Goal: Task Accomplishment & Management: Complete application form

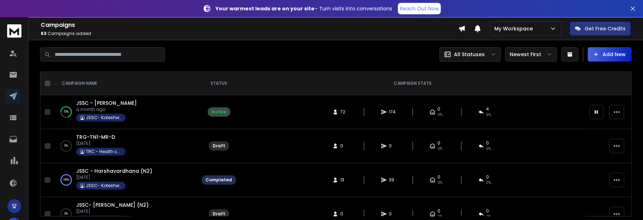
click at [120, 102] on span "JSSC - [PERSON_NAME]" at bounding box center [106, 102] width 61 height 7
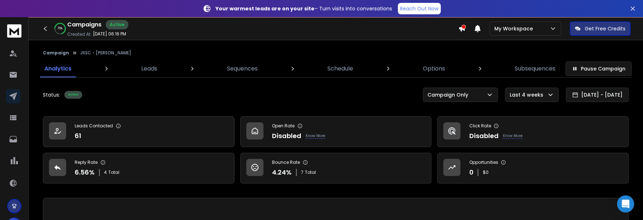
click at [202, 99] on div "Status: Active Pause Campaign Campaign Only Last 4 weeks [DATE] - [DATE]" at bounding box center [336, 95] width 586 height 14
click at [158, 69] on link "Leads" at bounding box center [149, 68] width 25 height 17
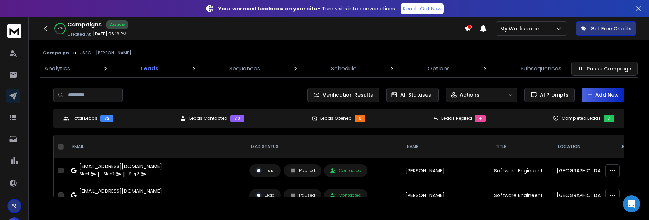
click at [604, 96] on button "Add New" at bounding box center [603, 95] width 43 height 14
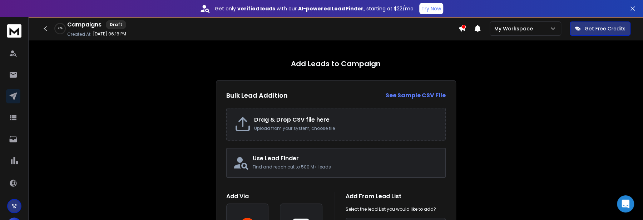
click at [257, 120] on h2 "Drag & Drop CSV file here" at bounding box center [346, 120] width 184 height 9
click at [294, 119] on h2 "Drag & Drop CSV file here" at bounding box center [346, 120] width 184 height 9
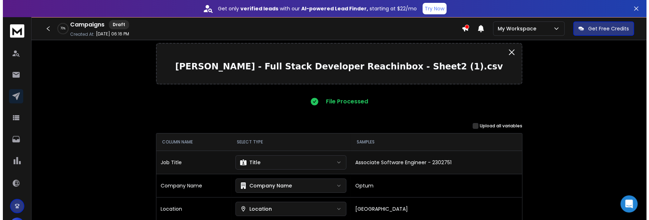
scroll to position [36, 0]
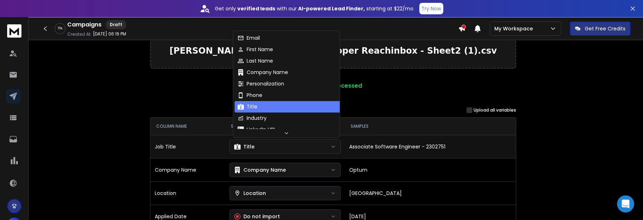
click at [258, 145] on button "Title" at bounding box center [285, 146] width 111 height 14
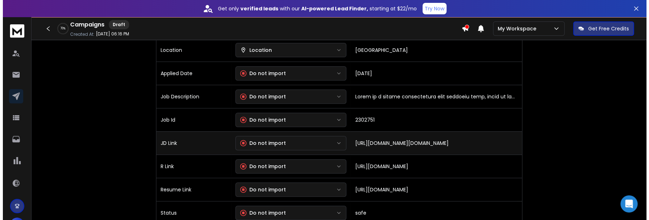
scroll to position [215, 0]
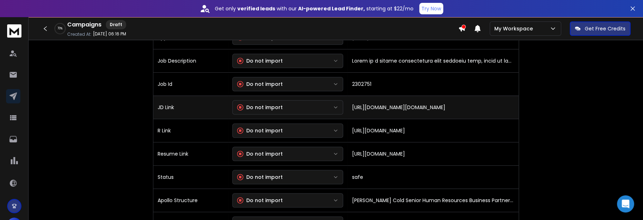
click at [298, 151] on button "Do not import" at bounding box center [287, 154] width 111 height 14
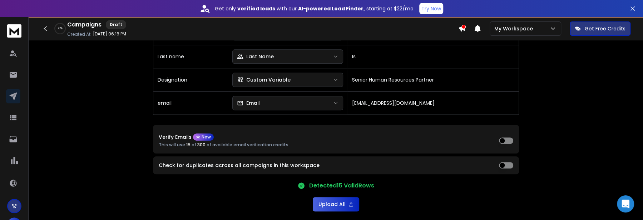
scroll to position [406, 0]
click at [340, 199] on button "Upload All" at bounding box center [336, 203] width 46 height 14
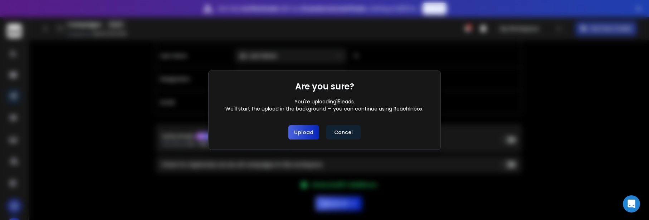
click at [303, 132] on button "Upload" at bounding box center [303, 132] width 31 height 14
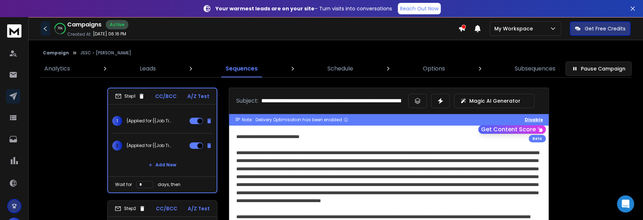
click at [46, 30] on icon at bounding box center [45, 28] width 3 height 5
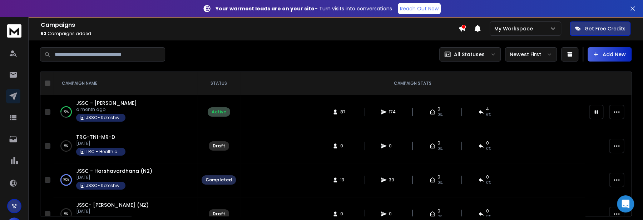
click at [132, 58] on input at bounding box center [102, 54] width 125 height 14
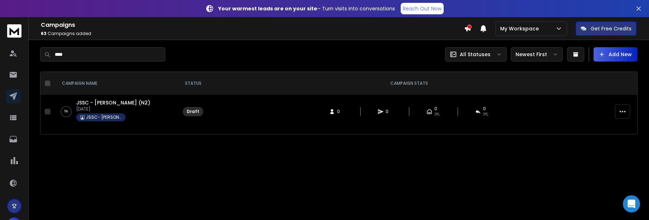
type input "****"
click at [223, 44] on div "**** Campaigns 63 Campaigns Added All Statuses Newest First Add New CAMPAIGN NA…" at bounding box center [339, 91] width 620 height 102
click at [107, 103] on span "JSSC - [PERSON_NAME] (N2)" at bounding box center [113, 102] width 74 height 7
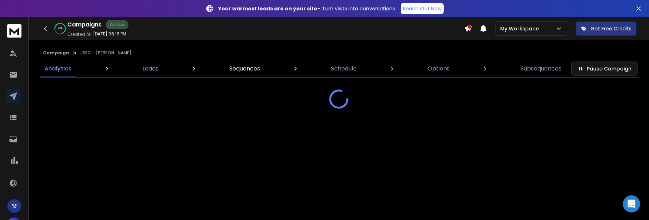
click at [247, 73] on p "Sequences" at bounding box center [244, 68] width 31 height 9
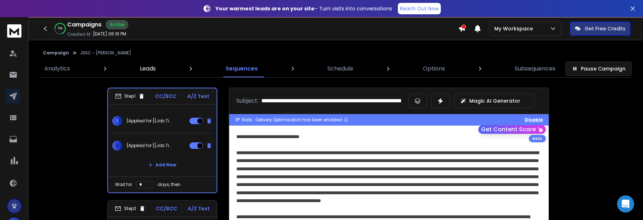
click at [151, 71] on p "Leads" at bounding box center [148, 68] width 16 height 9
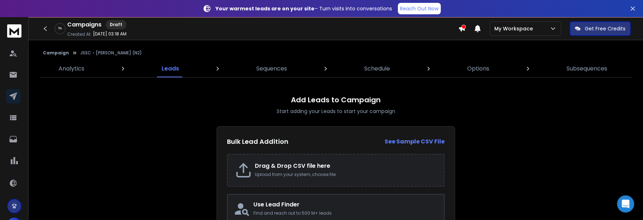
click at [301, 167] on h2 "Drag & Drop CSV file here" at bounding box center [346, 166] width 182 height 9
type input "**********"
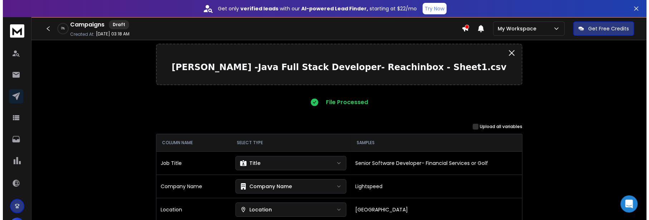
scroll to position [36, 0]
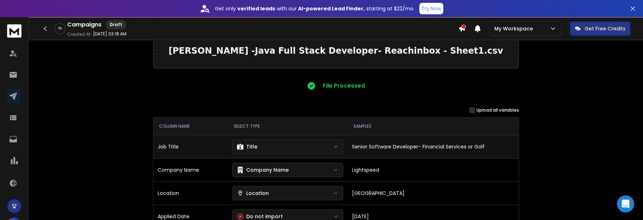
click at [334, 146] on icon "button" at bounding box center [335, 146] width 3 height 1
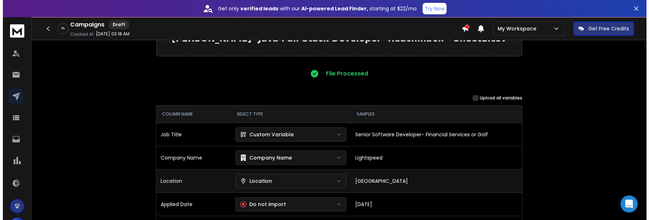
scroll to position [0, 0]
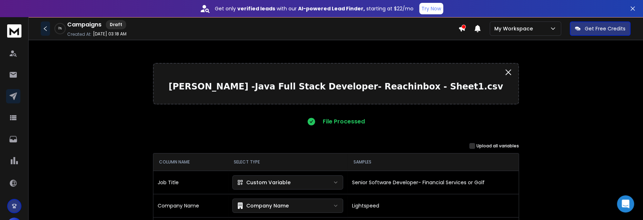
click at [45, 31] on icon at bounding box center [45, 28] width 6 height 6
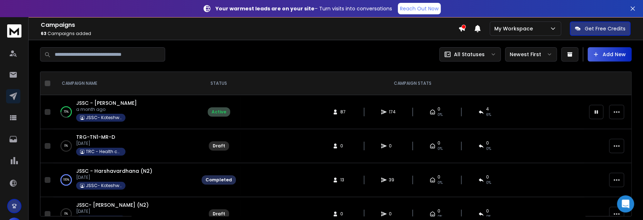
drag, startPoint x: 592, startPoint y: 111, endPoint x: 505, endPoint y: 123, distance: 88.4
click at [595, 111] on icon at bounding box center [596, 112] width 3 height 4
click at [87, 102] on span "JSSC - [PERSON_NAME]" at bounding box center [106, 102] width 61 height 7
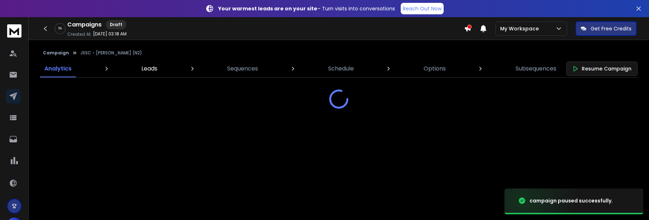
click at [151, 72] on p "Leads" at bounding box center [149, 68] width 16 height 9
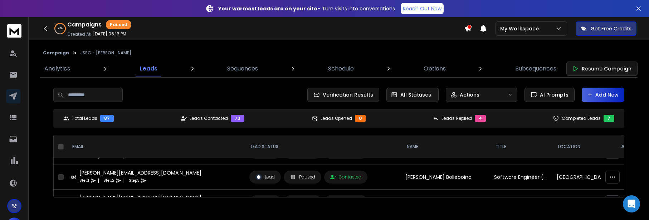
scroll to position [143, 0]
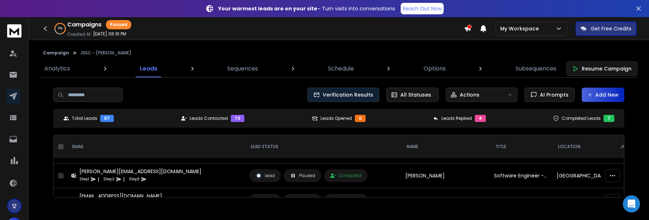
click at [339, 93] on span "Verification Results" at bounding box center [346, 94] width 53 height 7
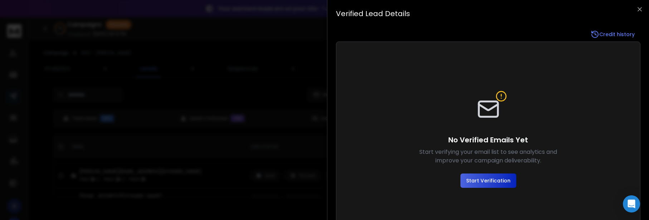
click at [223, 89] on div at bounding box center [324, 110] width 649 height 220
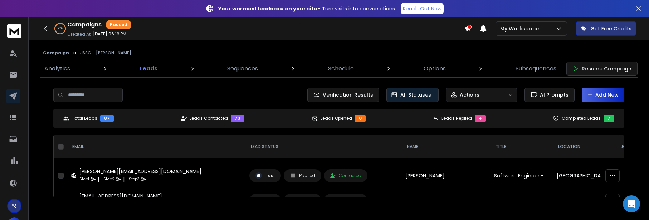
click at [429, 95] on p "All Statuses" at bounding box center [415, 94] width 31 height 7
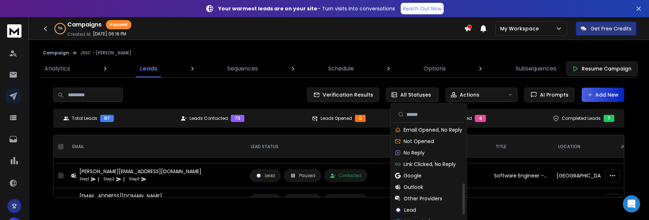
scroll to position [187, 0]
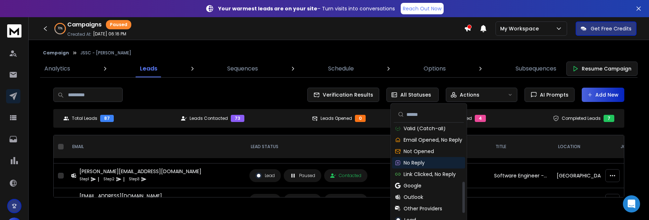
click at [286, 93] on div "Verification Results All Statuses Actions AI Prompts Add New" at bounding box center [338, 95] width 571 height 14
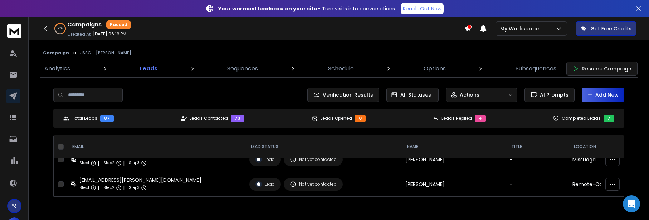
scroll to position [1986, 0]
click at [409, 173] on td "[PERSON_NAME]" at bounding box center [453, 183] width 104 height 25
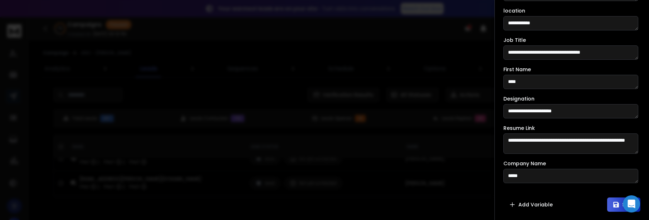
scroll to position [0, 0]
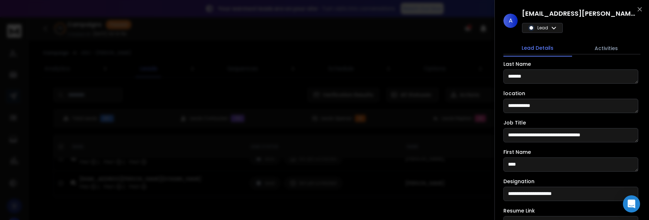
click at [433, 173] on div at bounding box center [324, 110] width 649 height 220
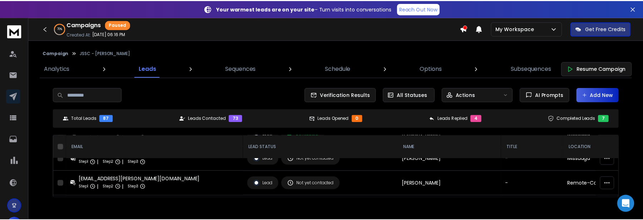
scroll to position [1808, 0]
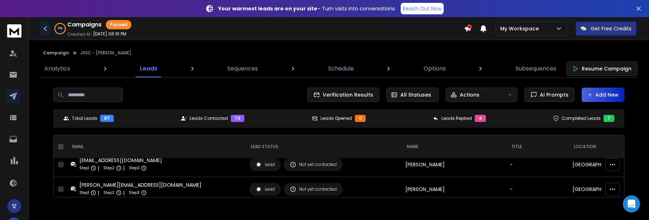
click at [48, 28] on icon at bounding box center [45, 28] width 6 height 6
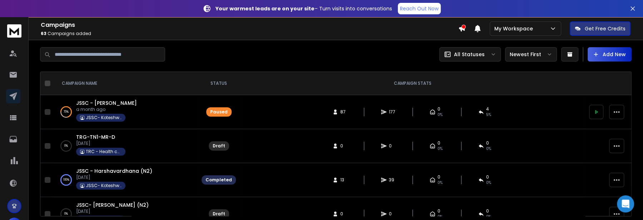
click at [595, 112] on icon at bounding box center [596, 112] width 3 height 4
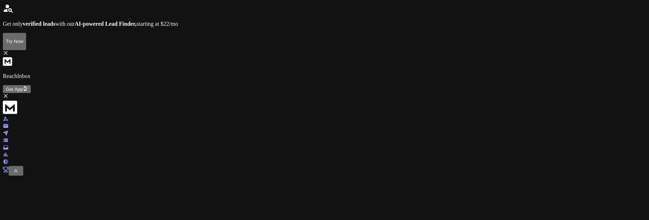
type input "****"
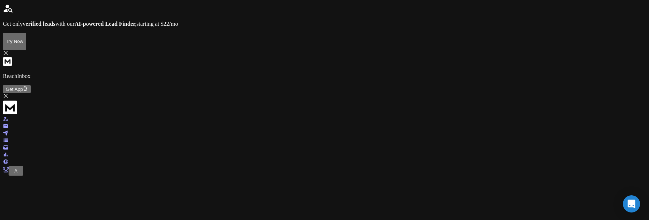
type input "**********"
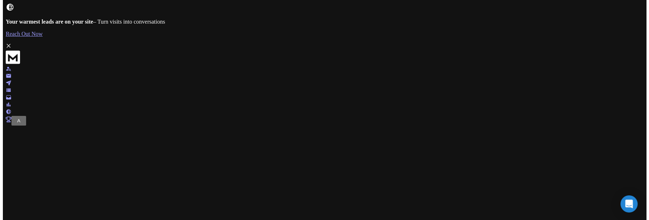
scroll to position [72, 0]
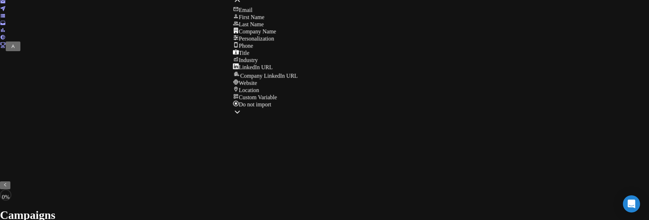
scroll to position [65, 0]
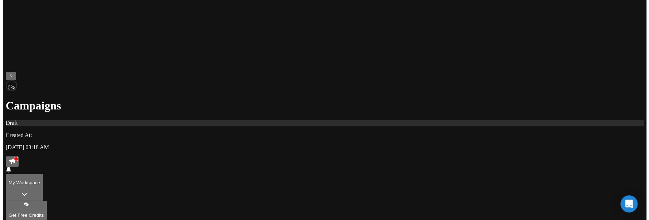
scroll to position [179, 0]
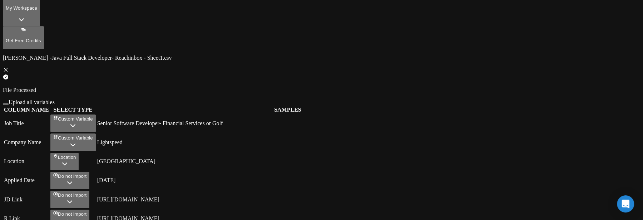
scroll to position [359, 0]
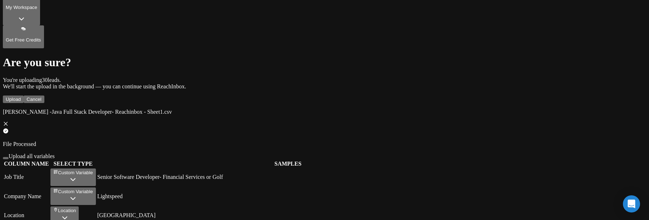
click at [24, 103] on button "Upload" at bounding box center [13, 99] width 21 height 8
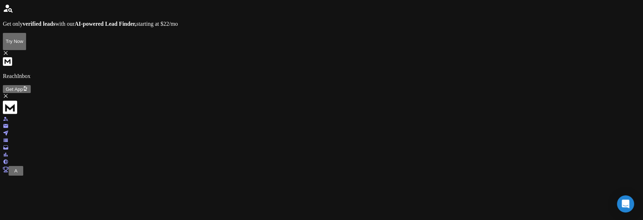
select select "*"
type input "******"
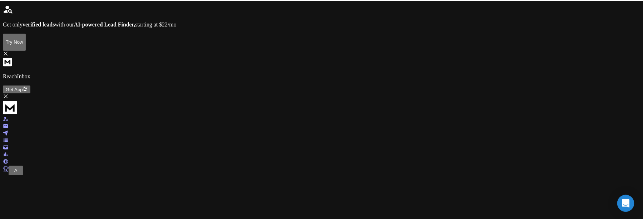
scroll to position [24, 0]
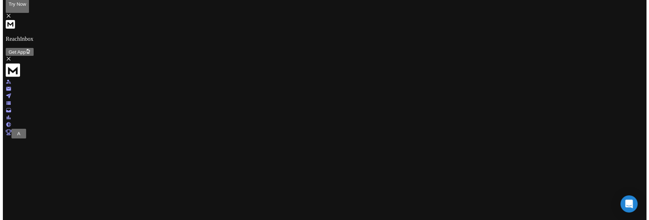
scroll to position [68, 0]
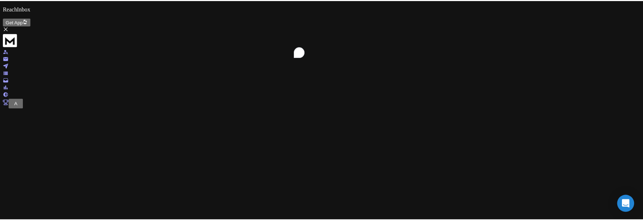
scroll to position [219, 0]
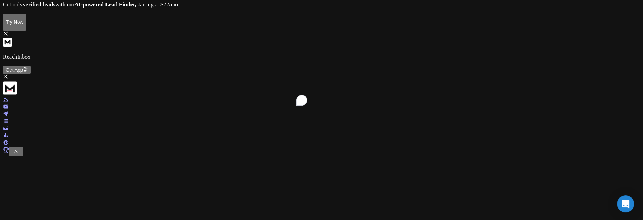
scroll to position [0, 0]
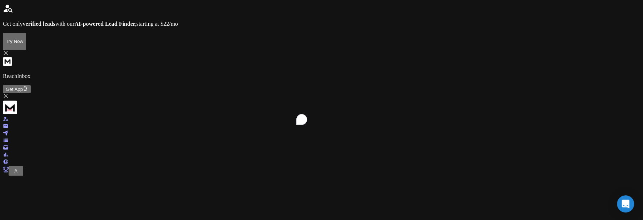
click at [38, 168] on button "Select this Page" at bounding box center [35, 167] width 6 height 2
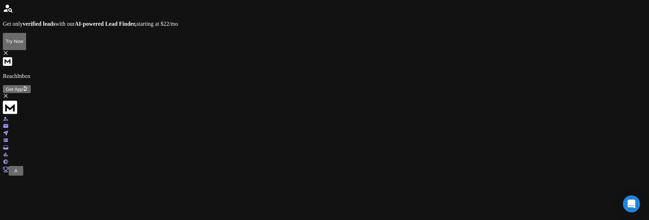
type input "**********"
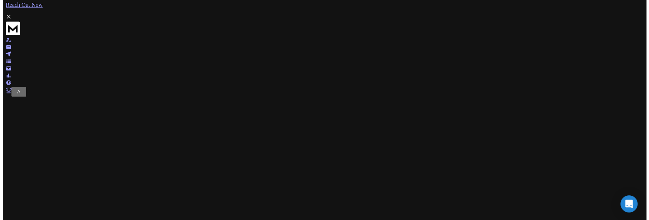
scroll to position [36, 0]
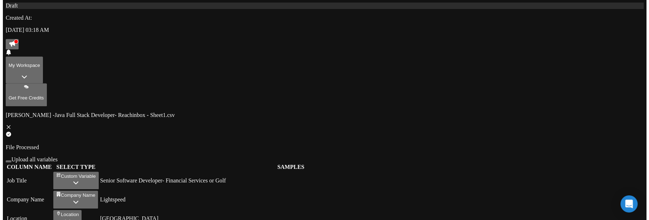
scroll to position [252, 0]
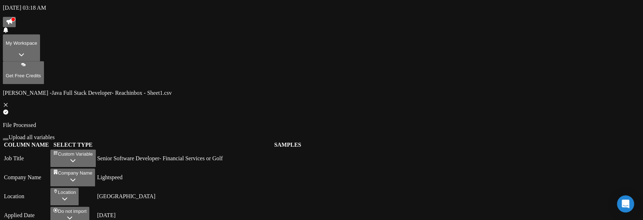
scroll to position [359, 0]
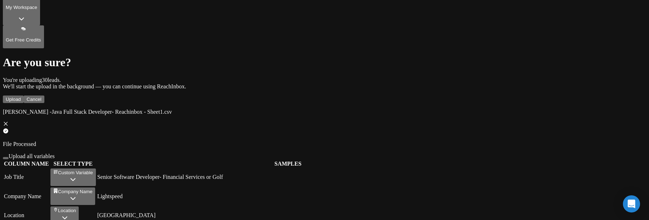
click at [24, 103] on button "Upload" at bounding box center [13, 99] width 21 height 8
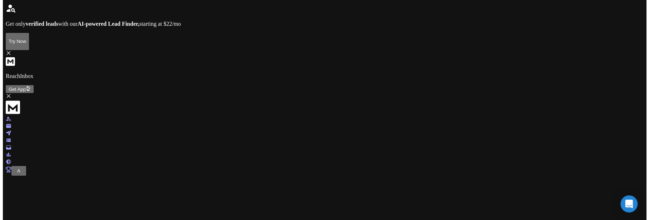
scroll to position [68, 0]
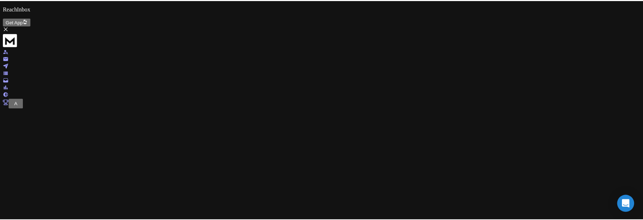
scroll to position [143, 0]
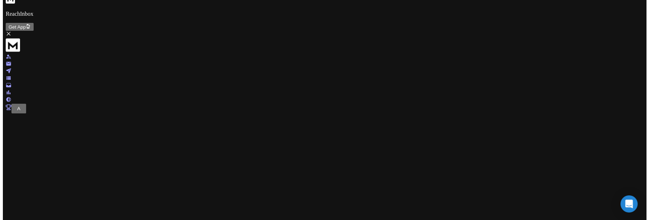
scroll to position [68, 0]
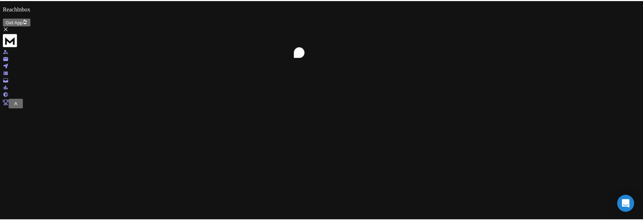
scroll to position [227, 0]
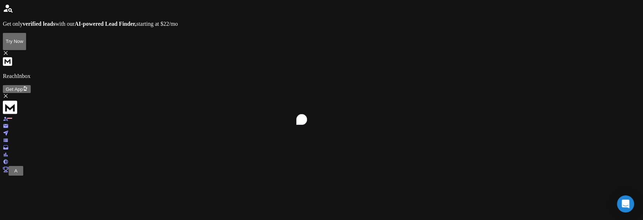
select select "*"
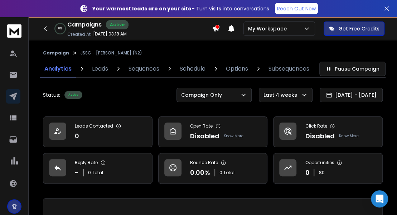
click at [118, 93] on div "Status: Active Pause Campaign Campaign Only Last 4 weeks 18 Jul 2025 - 15 Aug 2…" at bounding box center [212, 95] width 339 height 14
